Goal: Information Seeking & Learning: Learn about a topic

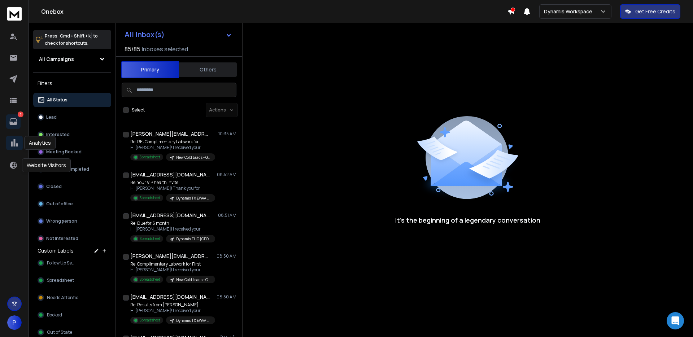
click at [12, 150] on link at bounding box center [14, 143] width 17 height 17
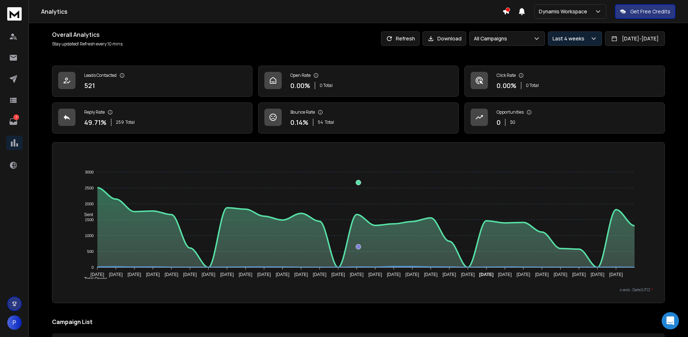
click at [557, 39] on p "Last 4 weeks" at bounding box center [569, 38] width 35 height 7
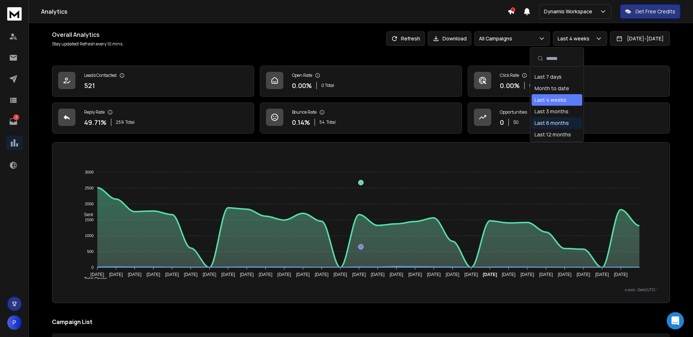
click at [551, 120] on div "Last 6 months" at bounding box center [552, 123] width 34 height 7
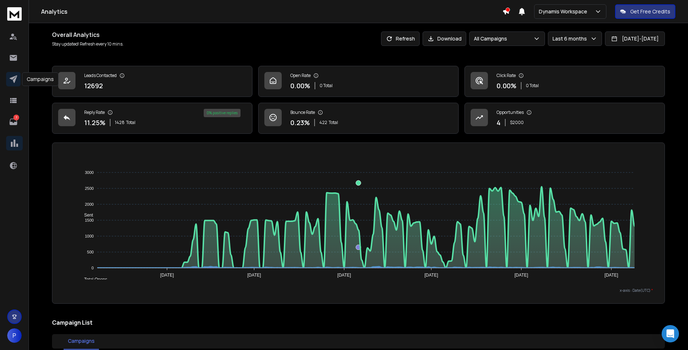
click at [12, 75] on icon at bounding box center [13, 79] width 9 height 9
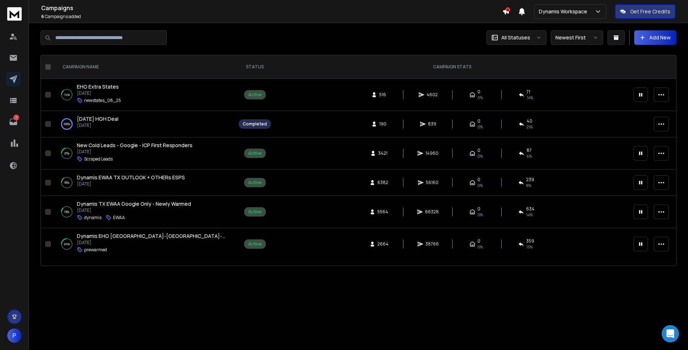
click at [116, 147] on span "New Cold Leads - Google - ICP First Responders" at bounding box center [135, 145] width 116 height 7
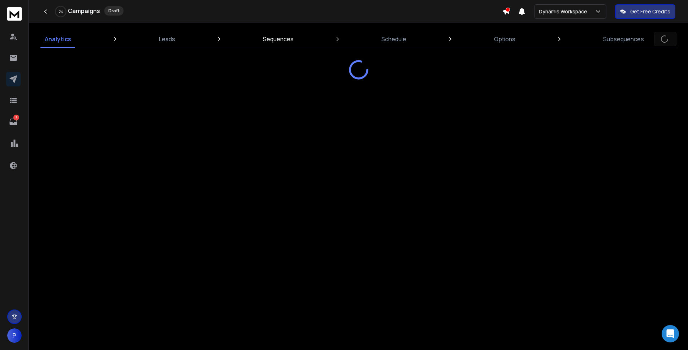
click at [277, 40] on p "Sequences" at bounding box center [278, 39] width 31 height 9
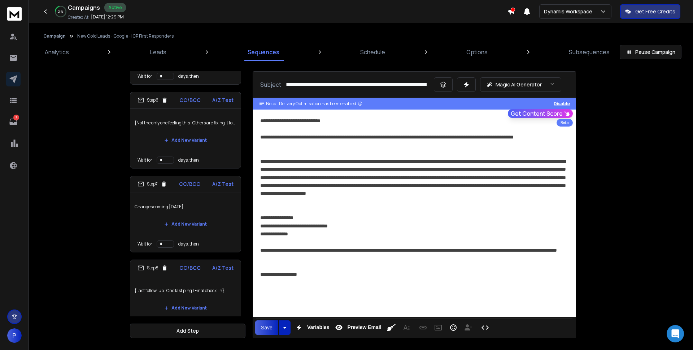
scroll to position [1136, 0]
